Goal: Task Accomplishment & Management: Manage account settings

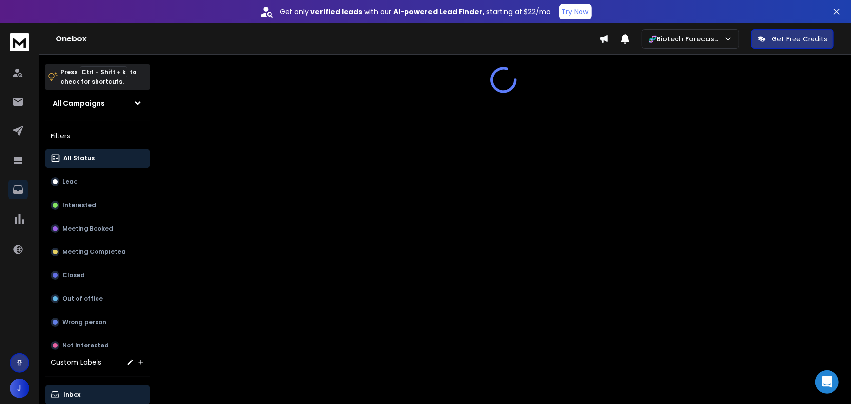
click at [835, 11] on icon at bounding box center [837, 12] width 6 height 6
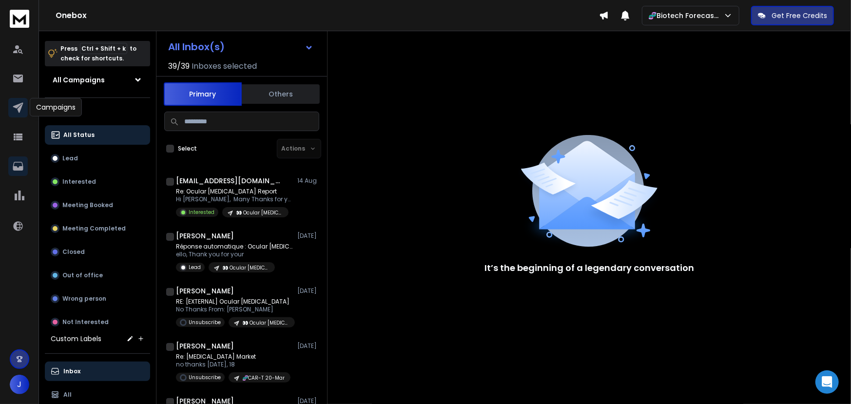
click at [18, 100] on link at bounding box center [17, 107] width 19 height 19
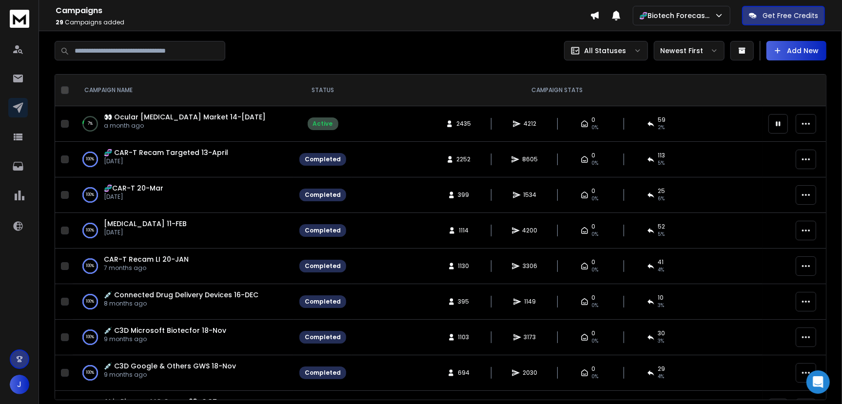
click at [159, 117] on span "👀 Ocular [MEDICAL_DATA] Market 14-[DATE]" at bounding box center [185, 117] width 162 height 10
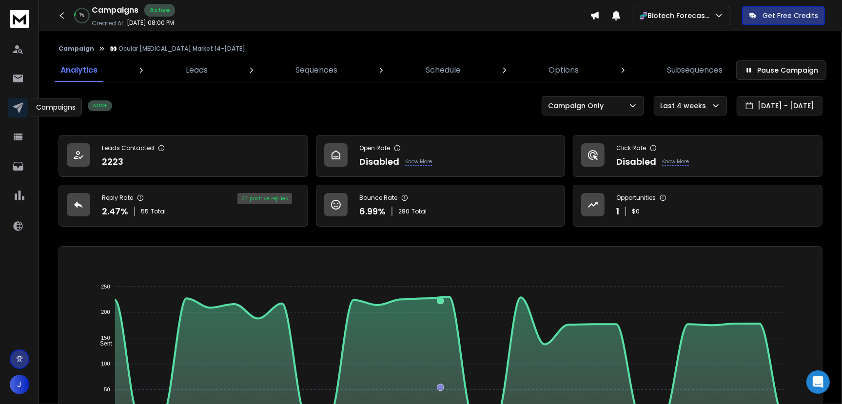
click at [21, 108] on icon at bounding box center [18, 108] width 12 height 12
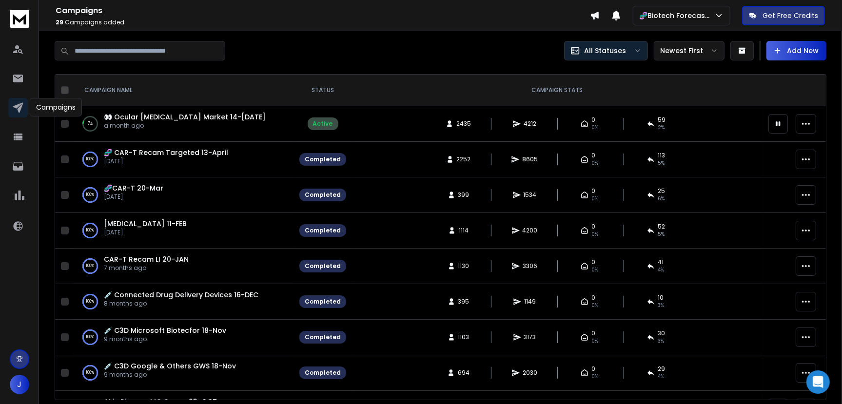
click at [598, 55] on p "All Statuses" at bounding box center [605, 51] width 42 height 10
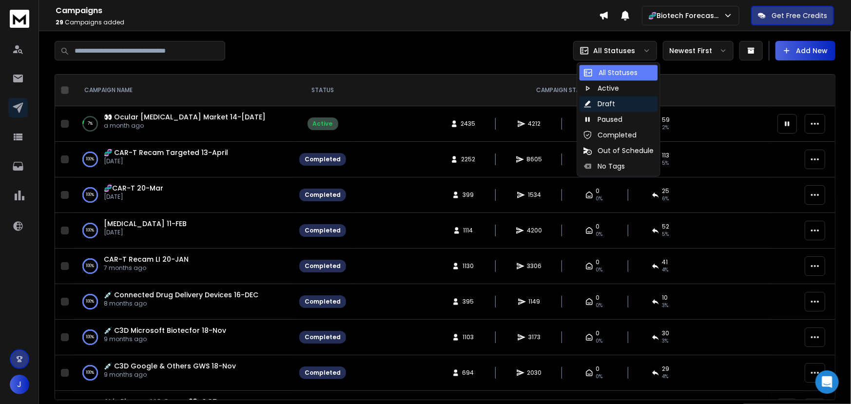
click at [494, 56] on div "Campaigns 29 Campaigns Added All Statuses Newest First Add New" at bounding box center [640, 50] width 390 height 19
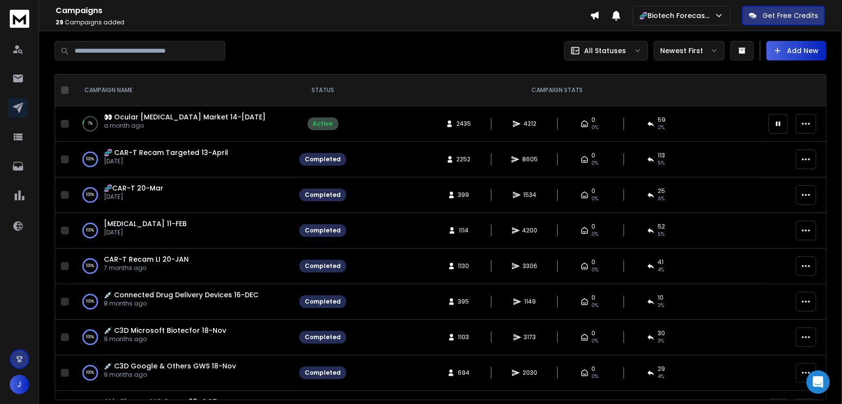
drag, startPoint x: 847, startPoint y: 1, endPoint x: 362, endPoint y: 20, distance: 484.8
click at [362, 20] on p "29 Campaigns added" at bounding box center [323, 23] width 534 height 8
click at [663, 23] on button "🧬Biotech Forecasts" at bounding box center [681, 15] width 97 height 19
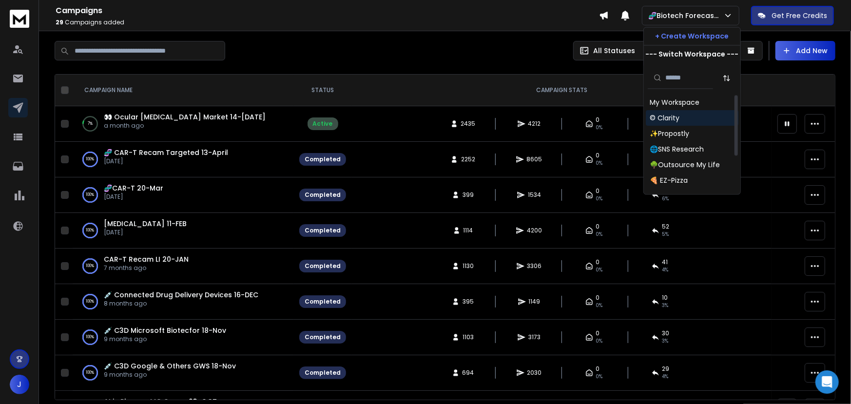
click at [665, 123] on div "© Clarity" at bounding box center [665, 118] width 30 height 10
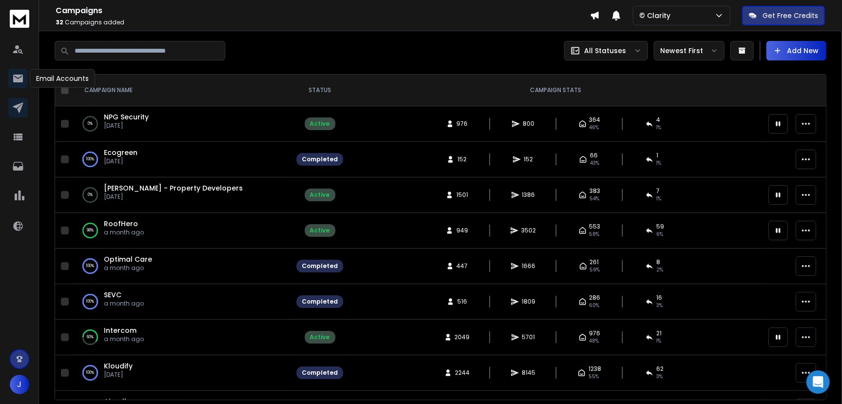
click at [16, 76] on icon at bounding box center [18, 79] width 10 height 8
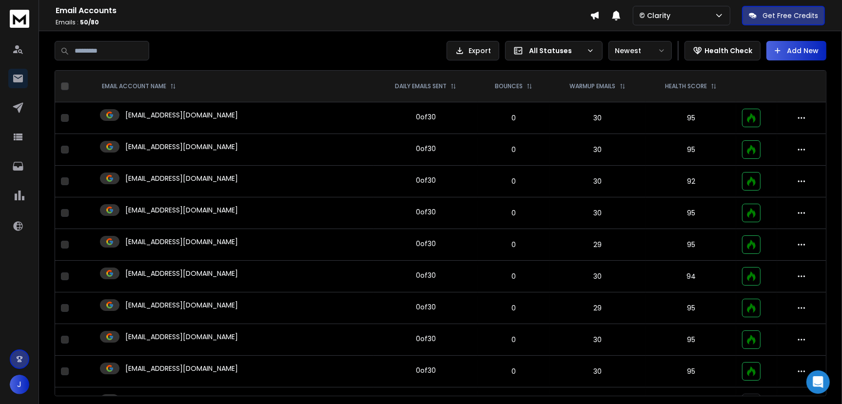
click at [812, 57] on button "Add New" at bounding box center [796, 50] width 60 height 19
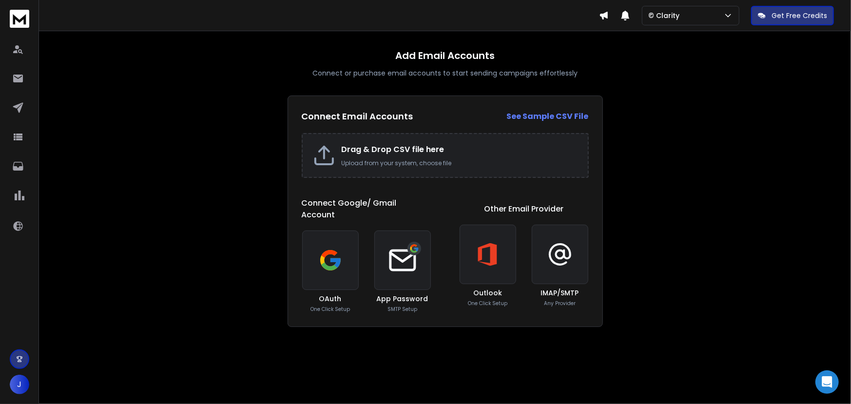
click at [332, 250] on icon at bounding box center [329, 254] width 16 height 8
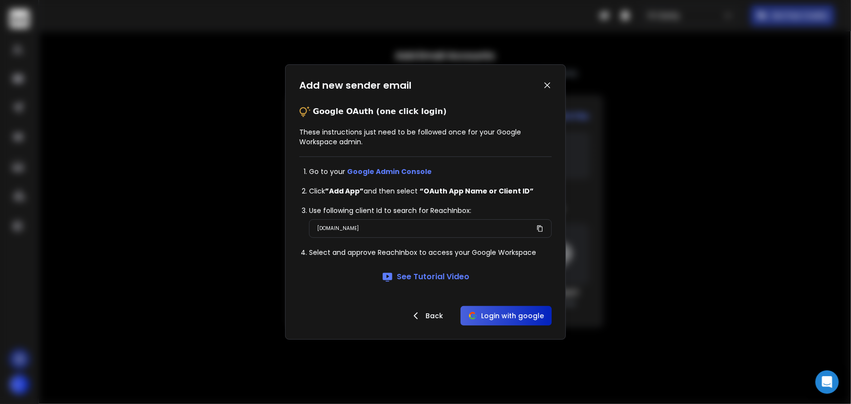
click at [539, 227] on icon at bounding box center [540, 228] width 7 height 7
click at [540, 226] on icon at bounding box center [540, 228] width 7 height 7
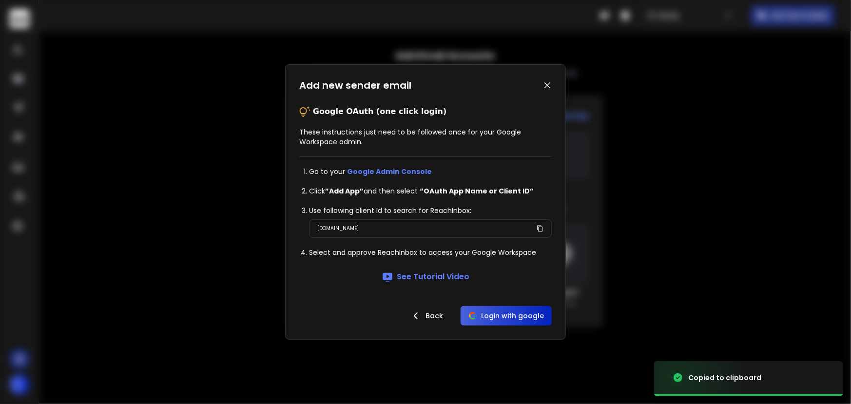
click at [543, 226] on icon at bounding box center [540, 228] width 7 height 7
click at [548, 89] on icon at bounding box center [547, 85] width 9 height 9
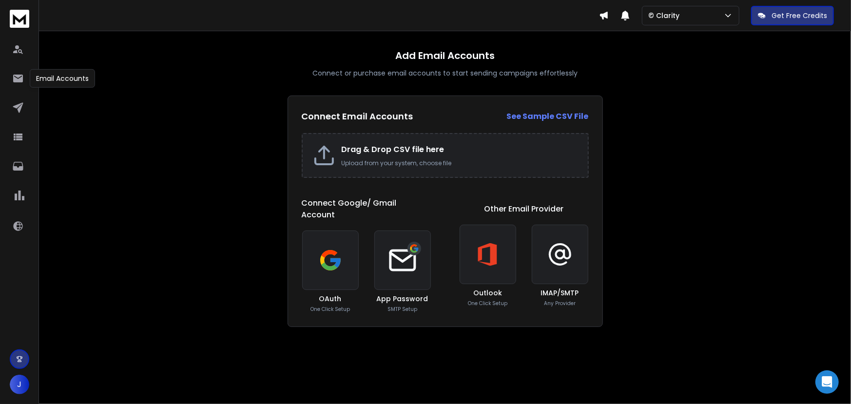
click at [5, 75] on div "J" at bounding box center [19, 202] width 39 height 404
click at [13, 80] on icon at bounding box center [18, 79] width 10 height 8
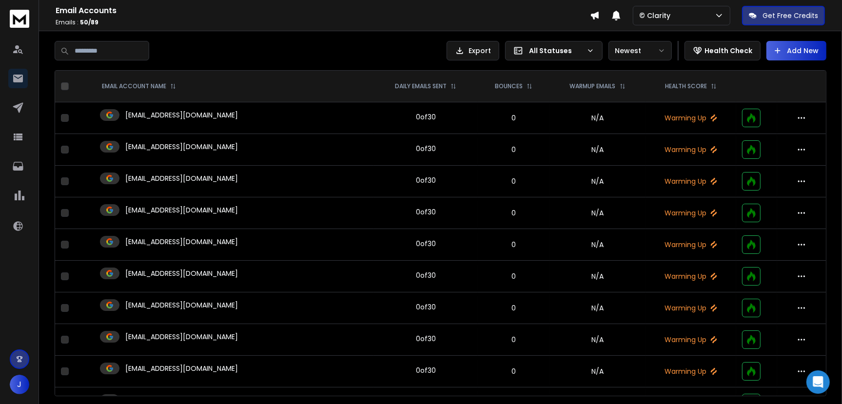
click at [159, 110] on p "callum.j@myedarasystems.com" at bounding box center [181, 115] width 113 height 10
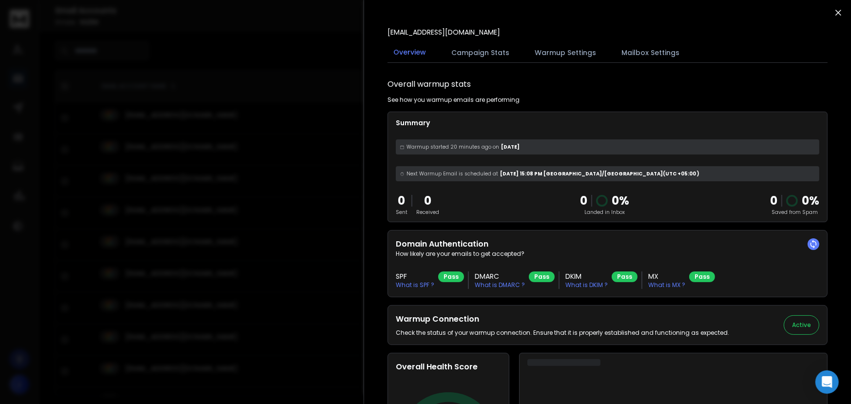
click at [838, 13] on icon "button" at bounding box center [838, 13] width 10 height 10
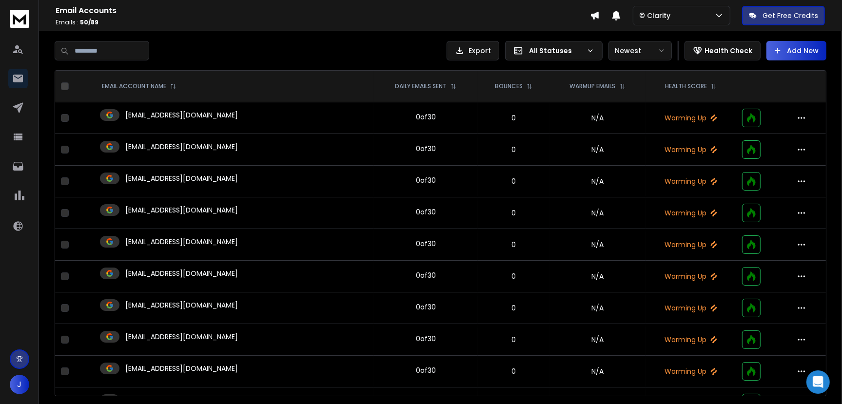
click at [180, 173] on p "callum.j@edaraasystems.com" at bounding box center [181, 178] width 113 height 10
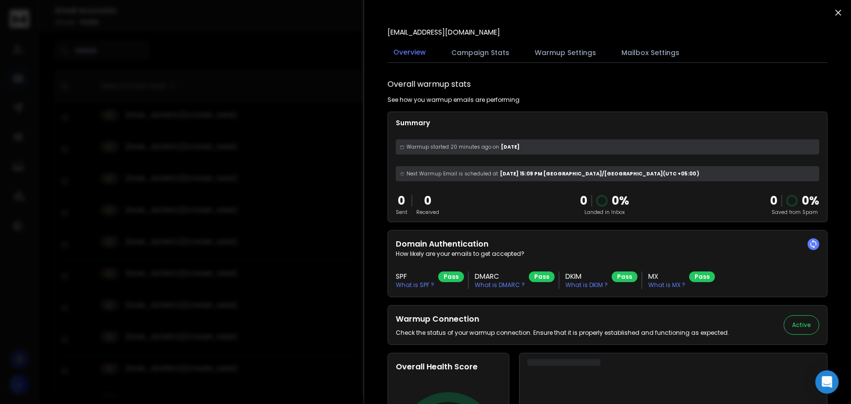
click at [835, 11] on icon "button" at bounding box center [838, 13] width 10 height 10
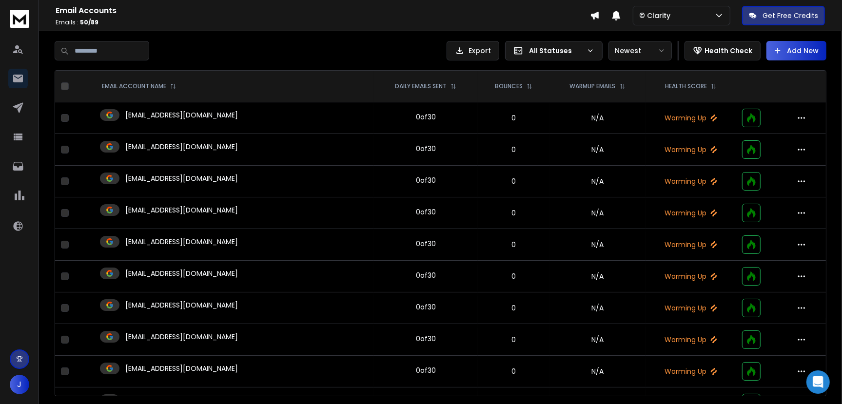
click at [185, 274] on p "callumj@edaraasystem.com" at bounding box center [181, 274] width 113 height 10
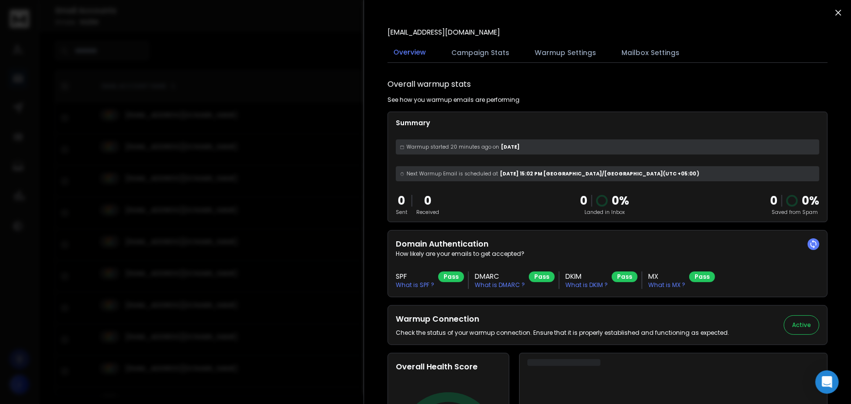
click at [836, 11] on icon "button" at bounding box center [838, 12] width 5 height 5
